Goal: Navigation & Orientation: Find specific page/section

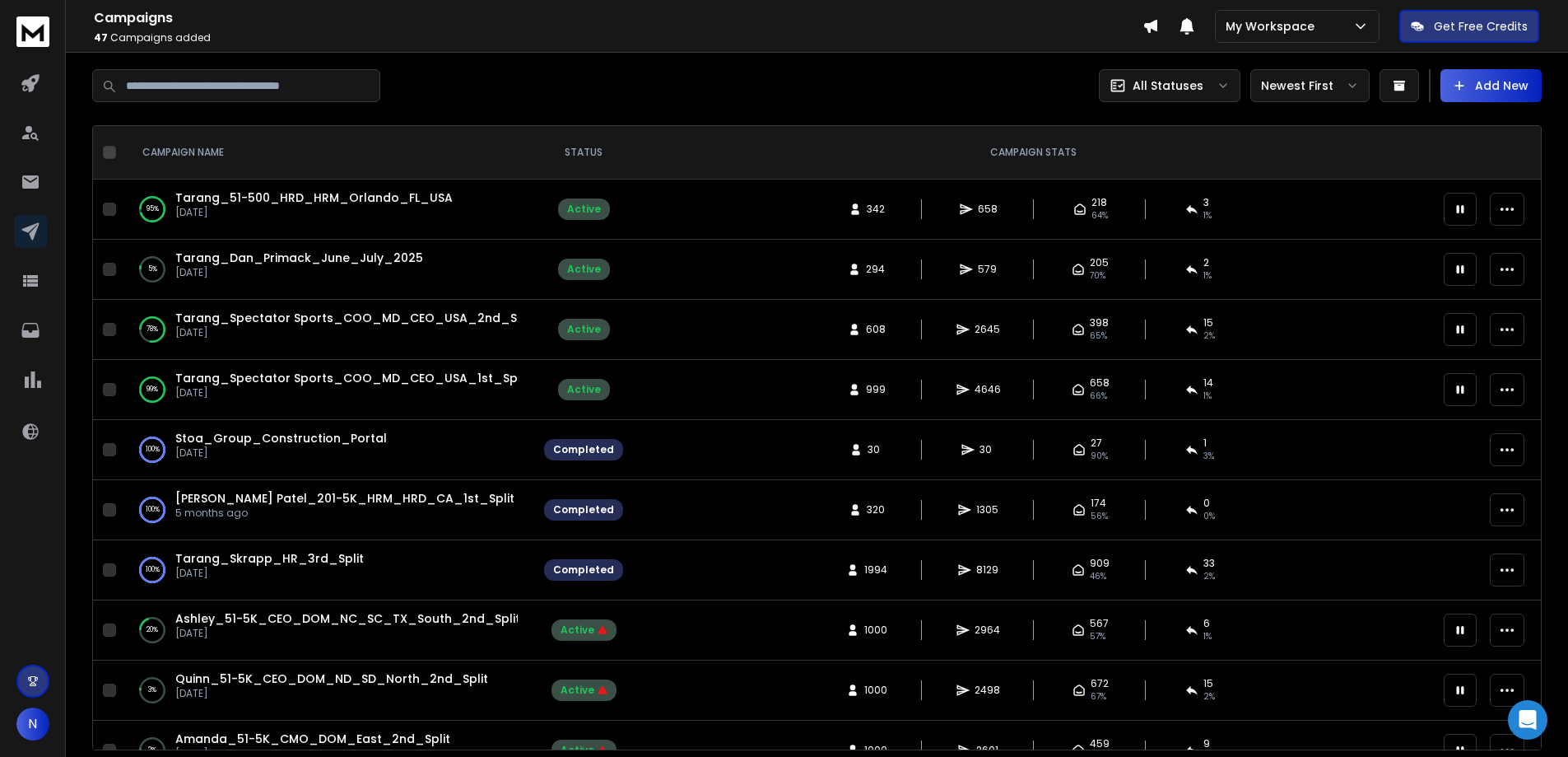
click at [322, 197] on span "Tarang_51-500_HRD_HRM_Orlando_FL_USA" at bounding box center [313, 197] width 277 height 16
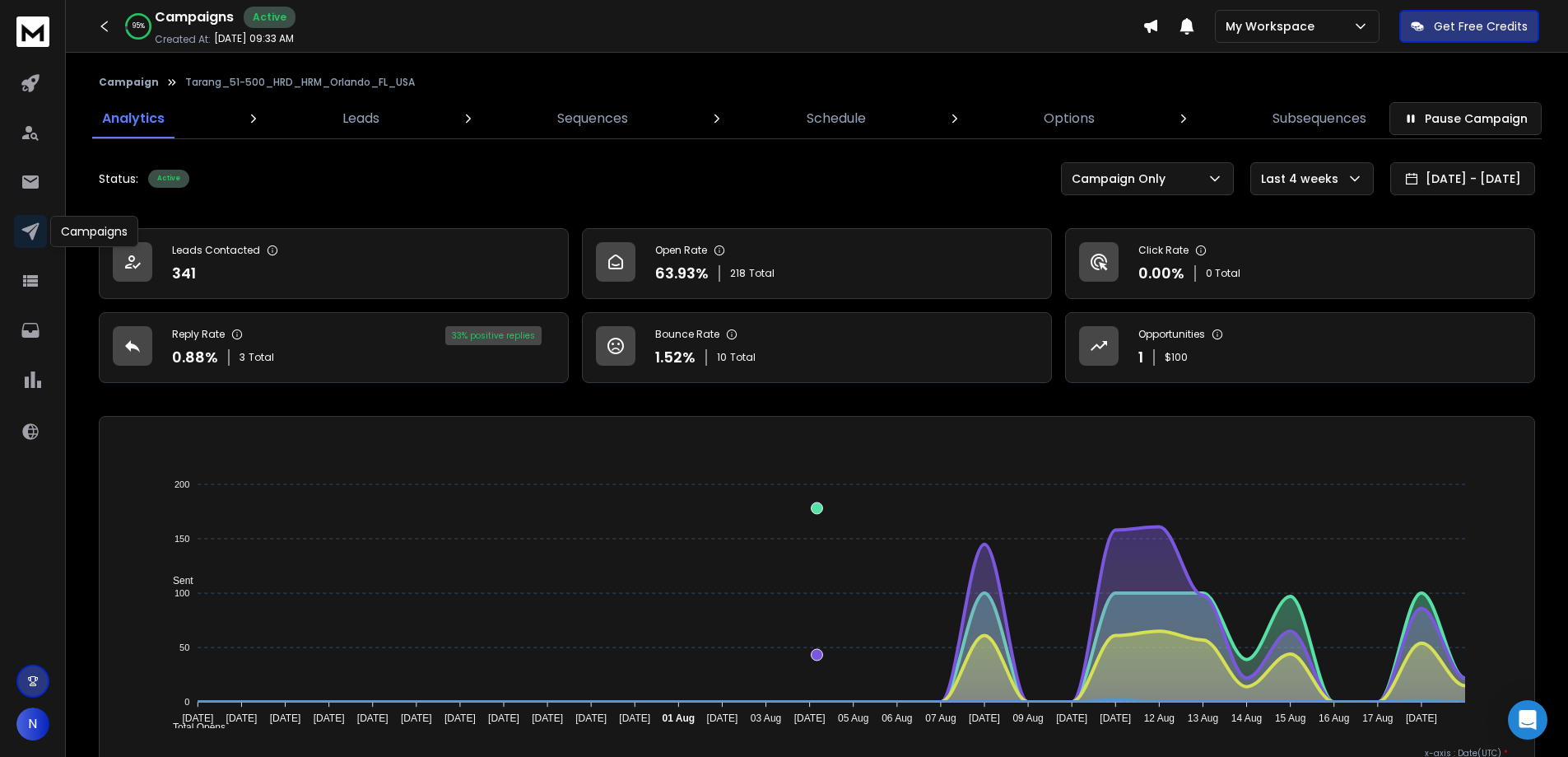
click at [31, 236] on icon at bounding box center [30, 231] width 17 height 17
